Goal: Information Seeking & Learning: Learn about a topic

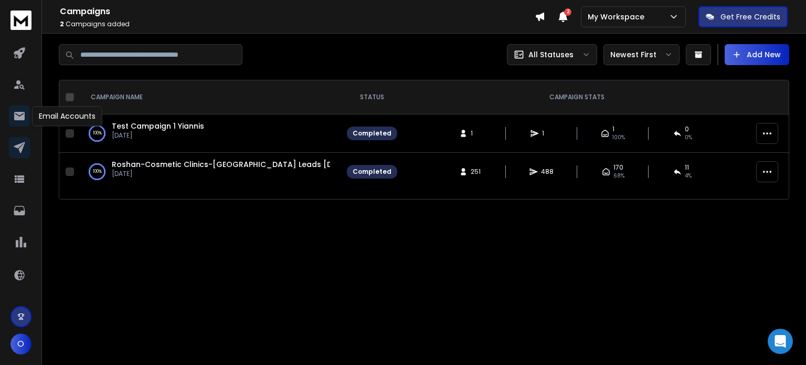
click at [19, 113] on icon at bounding box center [19, 116] width 10 height 8
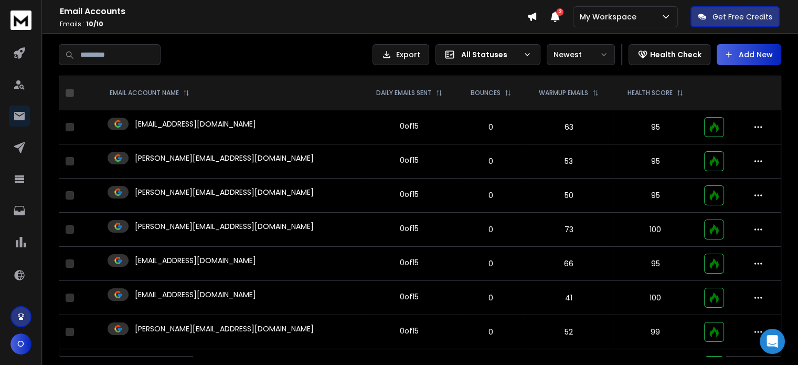
click at [206, 122] on p "[EMAIL_ADDRESS][DOMAIN_NAME]" at bounding box center [195, 124] width 121 height 10
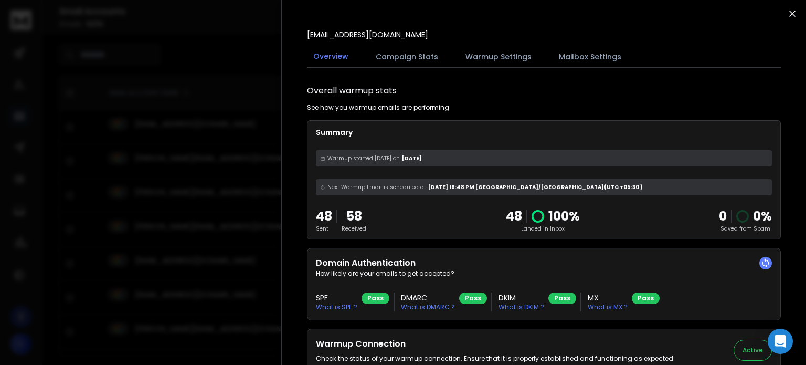
click at [790, 14] on icon "button" at bounding box center [792, 13] width 10 height 10
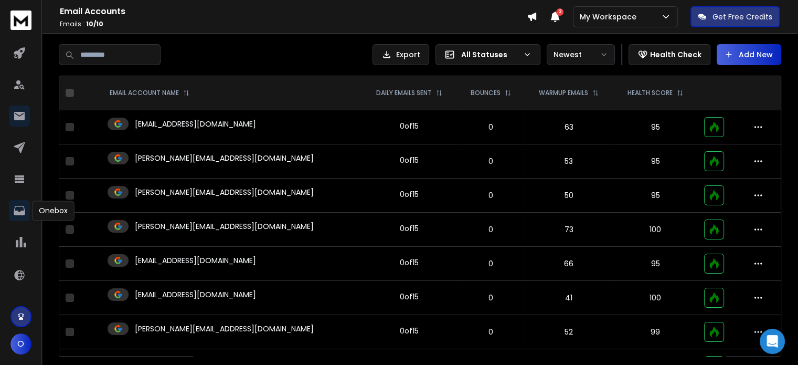
click at [14, 208] on icon at bounding box center [19, 210] width 11 height 9
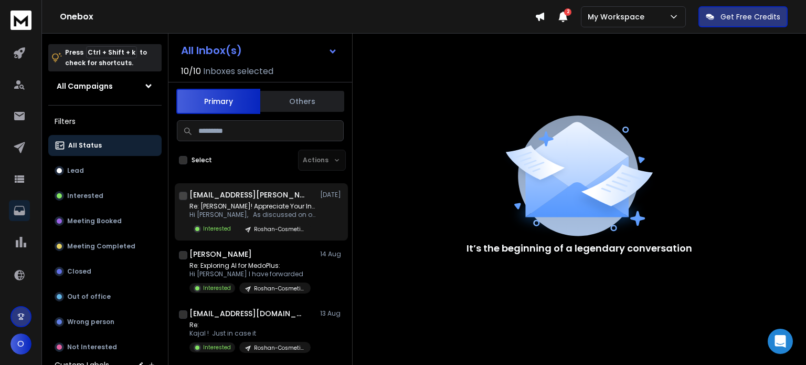
click at [228, 205] on p "Re: [PERSON_NAME]! Appreciate Your Interest" at bounding box center [252, 206] width 126 height 8
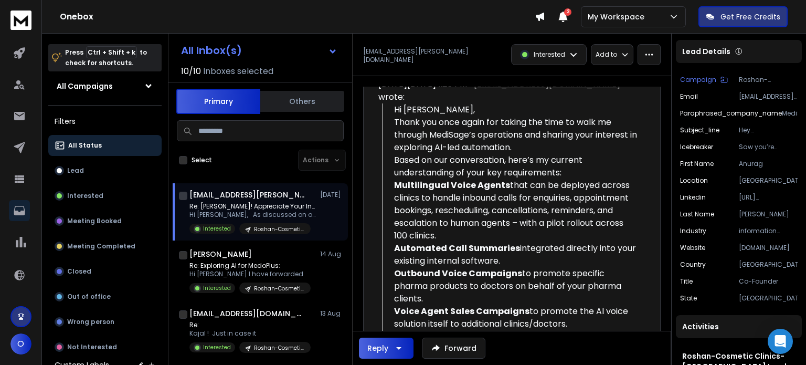
scroll to position [472, 0]
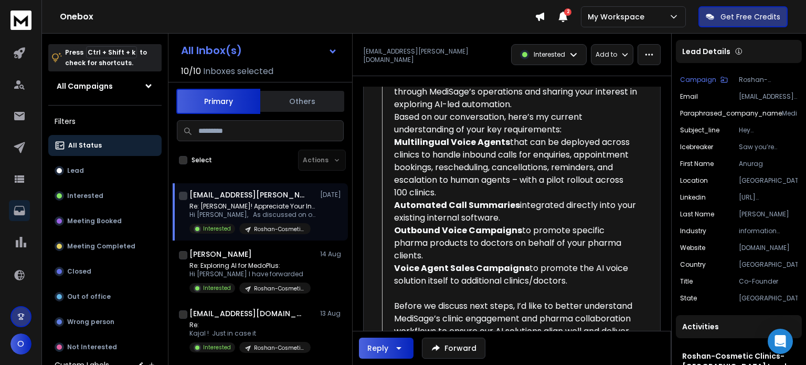
click at [493, 262] on strong "Voice Agent Sales Campaigns" at bounding box center [461, 268] width 135 height 12
drag, startPoint x: 522, startPoint y: 241, endPoint x: 391, endPoint y: 125, distance: 174.8
click at [484, 224] on strong "Outbound Voice Campaigns" at bounding box center [458, 230] width 128 height 12
drag, startPoint x: 586, startPoint y: 166, endPoint x: 393, endPoint y: 123, distance: 198.3
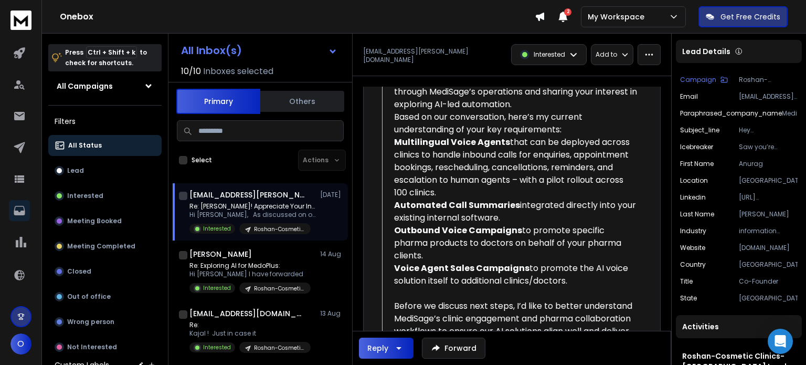
click at [593, 165] on div "Multilingual Voice Agents that can be deployed across clinics to handle inbound…" at bounding box center [515, 167] width 243 height 63
drag, startPoint x: 593, startPoint y: 166, endPoint x: 395, endPoint y: 128, distance: 202.0
click at [395, 136] on div "Multilingual Voice Agents that can be deployed across clinics to handle inbound…" at bounding box center [515, 167] width 243 height 63
click at [593, 164] on div "Multilingual Voice Agents that can be deployed across clinics to handle inbound…" at bounding box center [515, 167] width 243 height 63
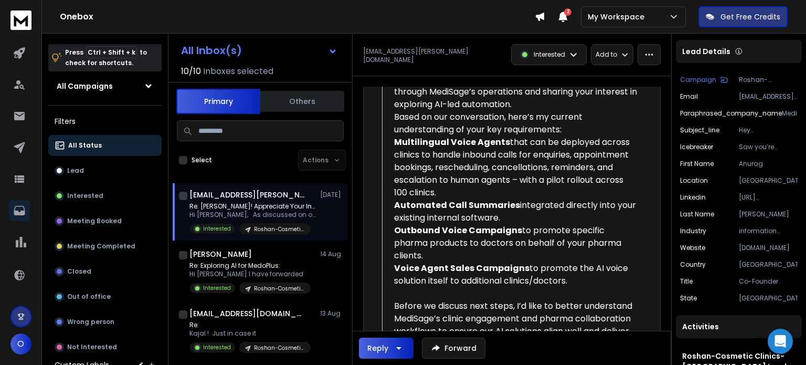
drag, startPoint x: 589, startPoint y: 165, endPoint x: 392, endPoint y: 125, distance: 201.2
click at [590, 167] on div "Multilingual Voice Agents that can be deployed across clinics to handle inbound…" at bounding box center [515, 167] width 243 height 63
drag, startPoint x: 587, startPoint y: 163, endPoint x: 389, endPoint y: 126, distance: 201.9
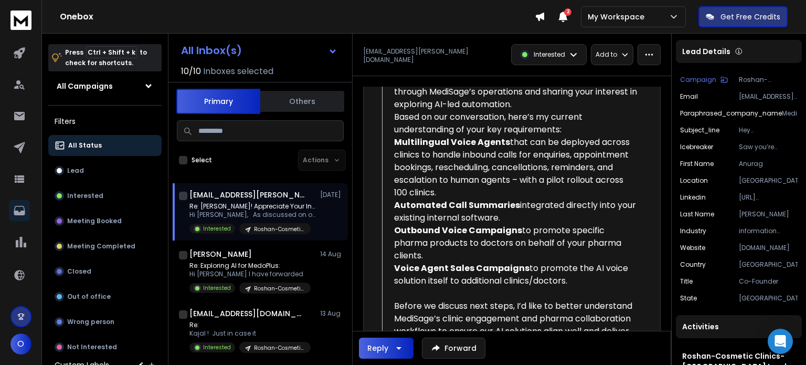
click at [585, 165] on div "Multilingual Voice Agents that can be deployed across clinics to handle inbound…" at bounding box center [515, 167] width 243 height 63
drag, startPoint x: 395, startPoint y: 128, endPoint x: 589, endPoint y: 167, distance: 198.7
click at [589, 168] on div "Multilingual Voice Agents that can be deployed across clinics to handle inbound…" at bounding box center [515, 167] width 243 height 63
